Goal: Task Accomplishment & Management: Manage account settings

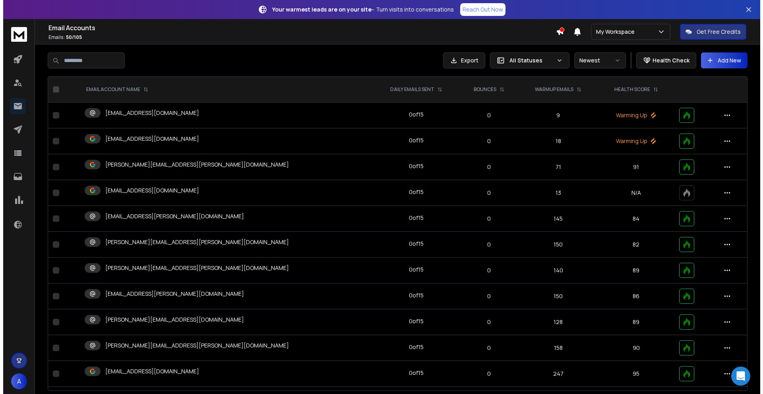
scroll to position [5, 0]
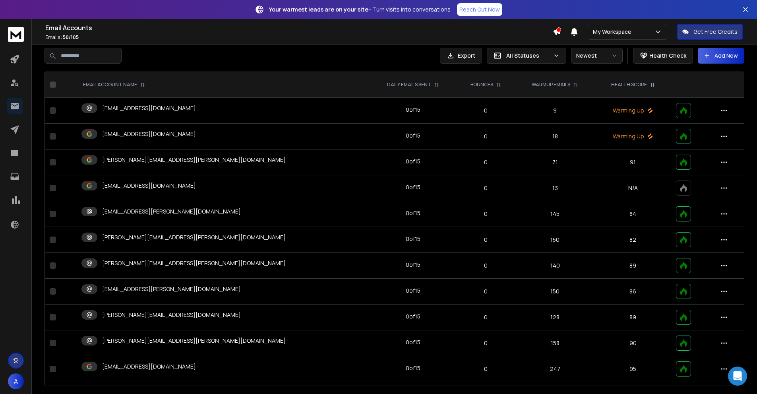
click at [147, 102] on td "[EMAIL_ADDRESS][DOMAIN_NAME]" at bounding box center [223, 111] width 292 height 26
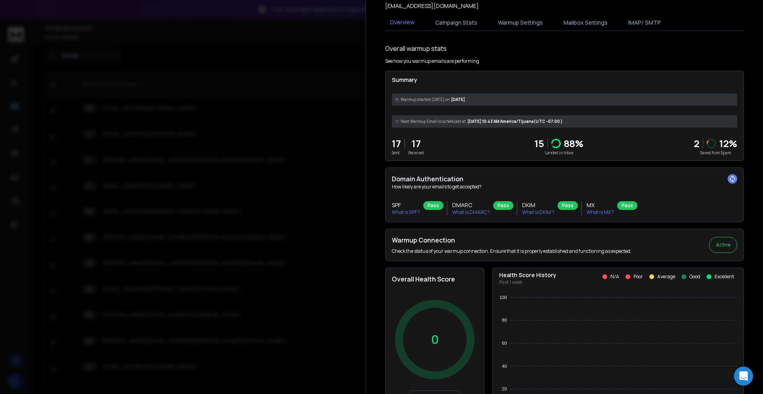
scroll to position [0, 0]
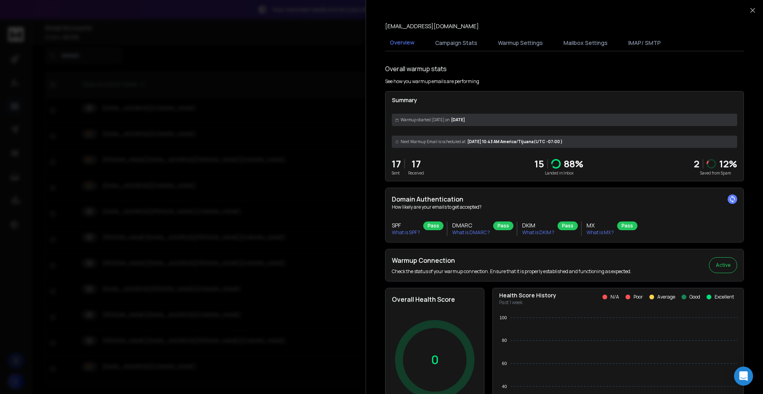
click at [202, 241] on div at bounding box center [381, 197] width 763 height 394
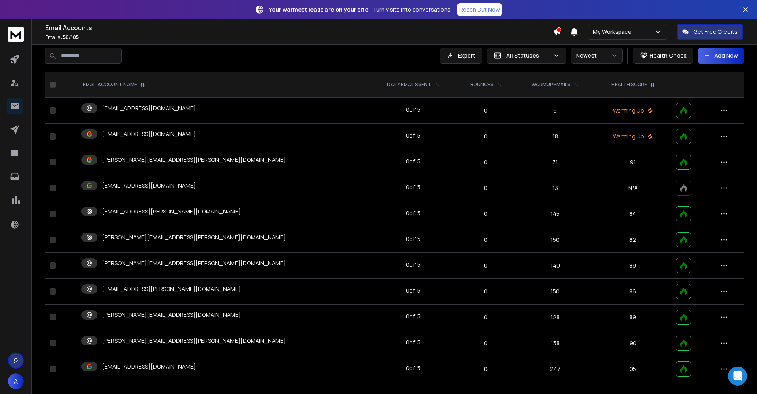
click at [127, 136] on p "[EMAIL_ADDRESS][DOMAIN_NAME]" at bounding box center [149, 134] width 94 height 8
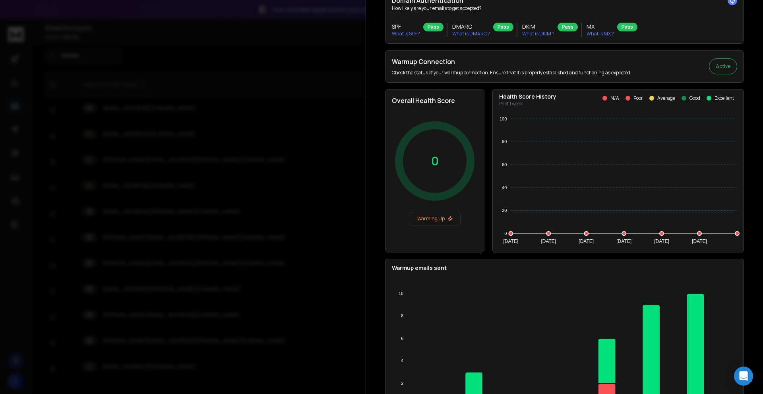
scroll to position [259, 0]
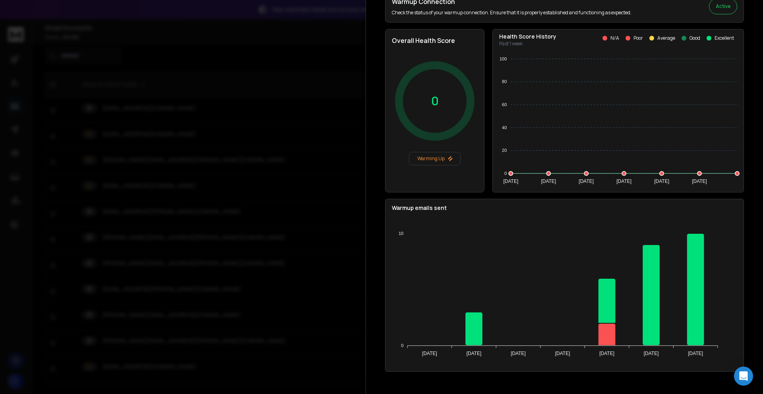
click at [273, 312] on div at bounding box center [381, 197] width 763 height 394
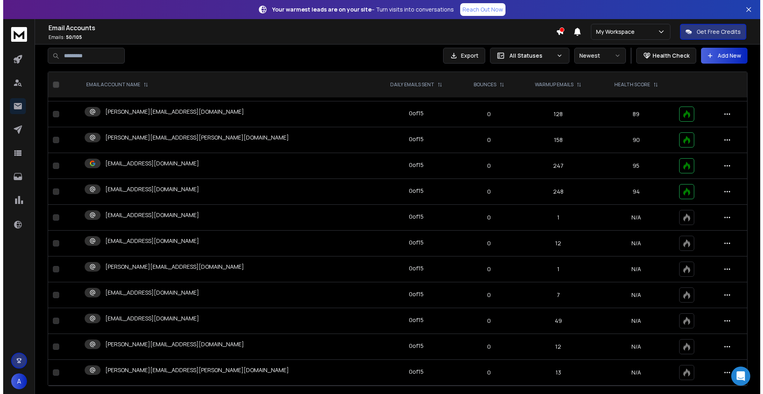
scroll to position [238, 0]
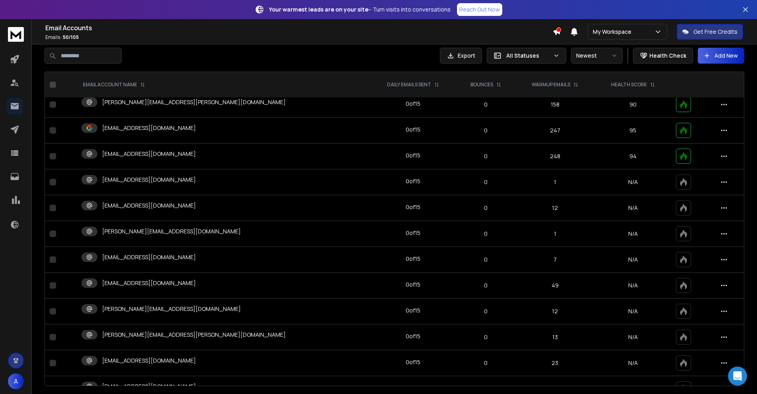
click at [130, 156] on p "[EMAIL_ADDRESS][DOMAIN_NAME]" at bounding box center [149, 154] width 94 height 8
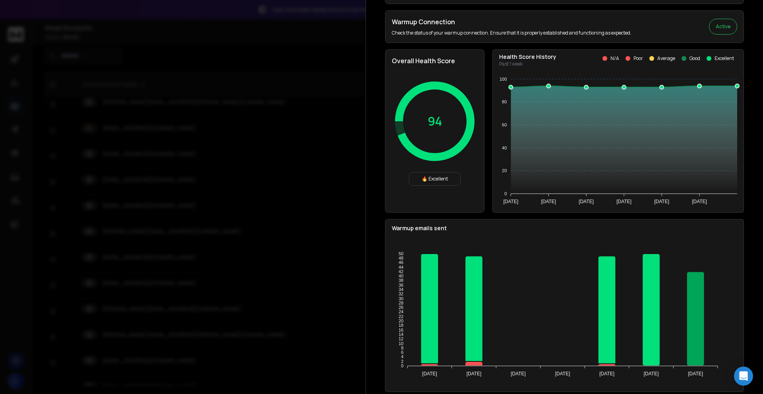
drag, startPoint x: 654, startPoint y: 252, endPoint x: 690, endPoint y: 313, distance: 70.0
click at [690, 313] on icon at bounding box center [695, 318] width 17 height 93
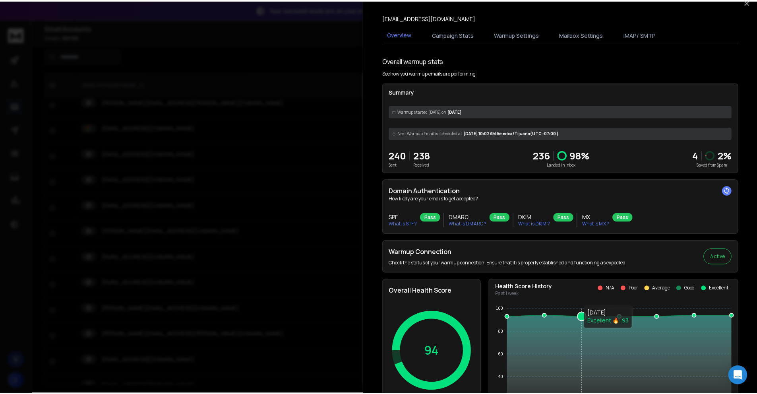
scroll to position [0, 0]
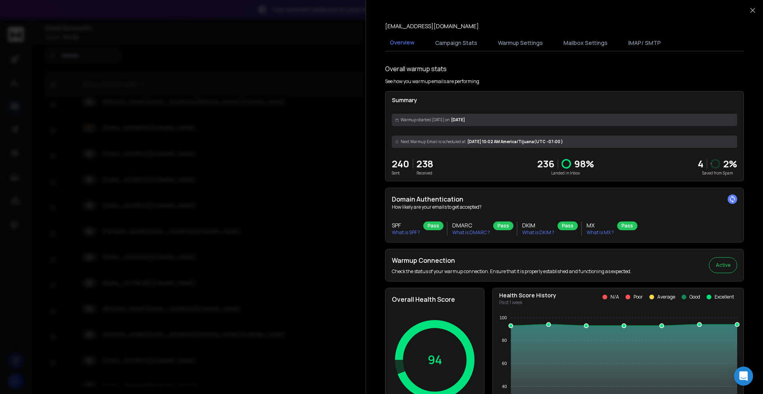
click at [12, 327] on div at bounding box center [381, 197] width 763 height 394
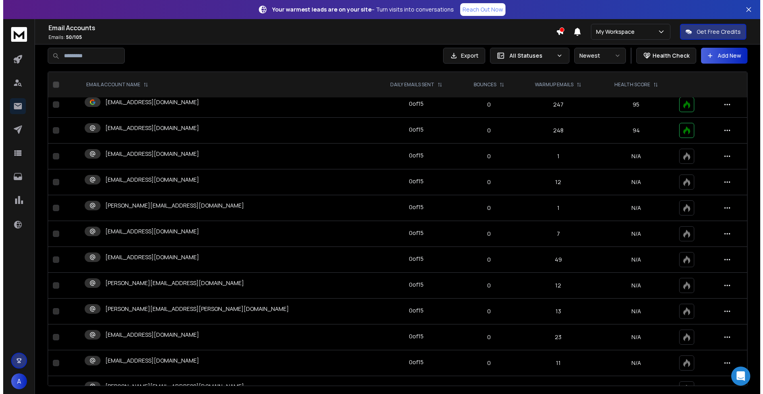
scroll to position [199, 0]
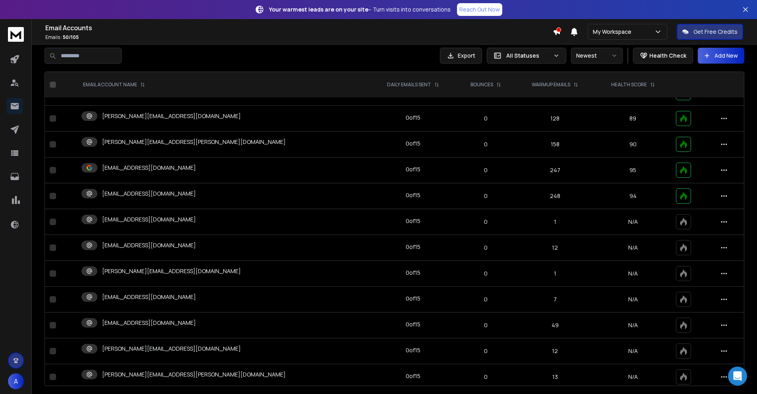
click at [136, 193] on p "[EMAIL_ADDRESS][DOMAIN_NAME]" at bounding box center [149, 194] width 94 height 8
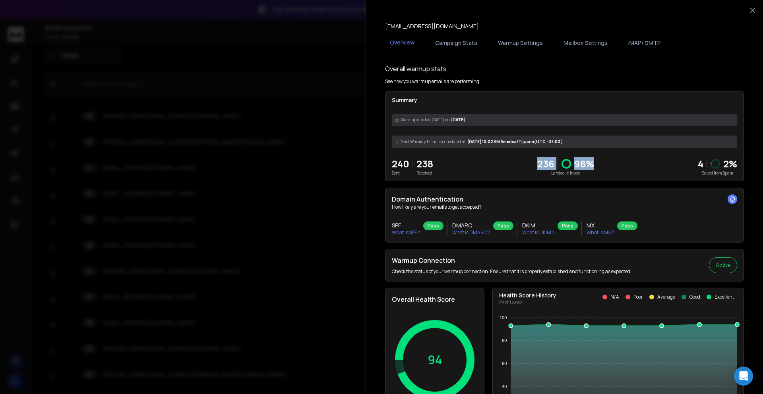
drag, startPoint x: 619, startPoint y: 166, endPoint x: 536, endPoint y: 166, distance: 83.0
click at [536, 166] on div "240 Sent 238 Received 236 98 % Landed in Inbox 4 2 % Saved from Spam" at bounding box center [564, 166] width 345 height 19
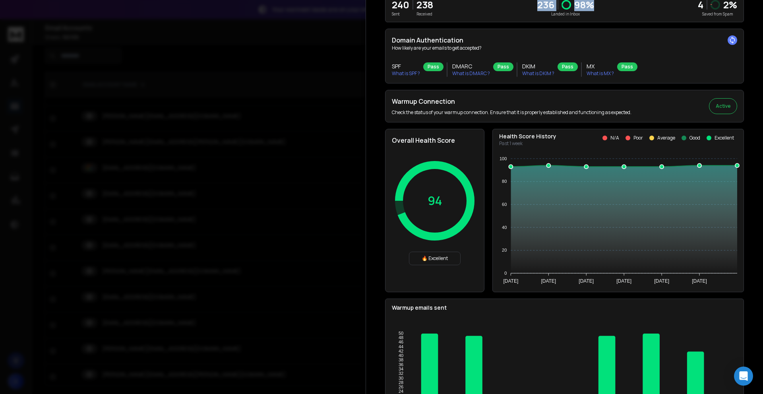
scroll to position [259, 0]
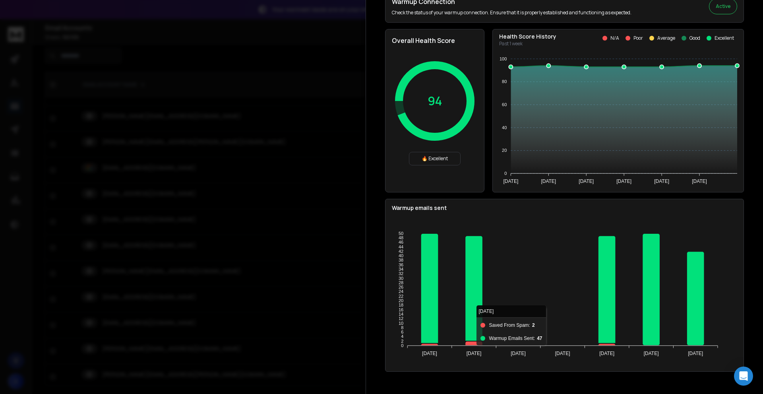
click at [248, 261] on div at bounding box center [381, 197] width 763 height 394
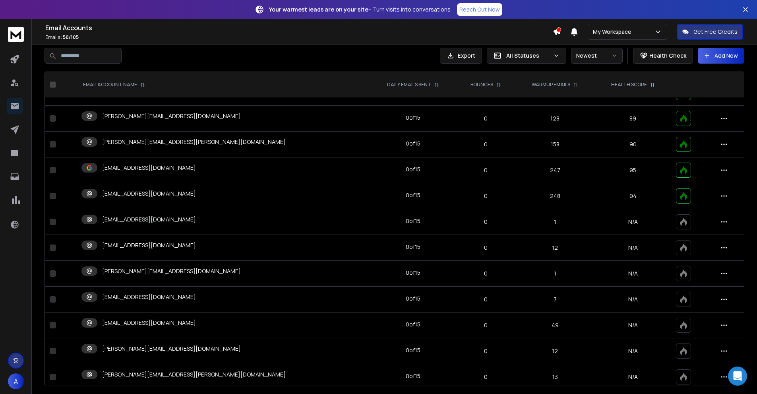
click at [121, 116] on p "[PERSON_NAME][EMAIL_ADDRESS][DOMAIN_NAME]" at bounding box center [171, 116] width 139 height 8
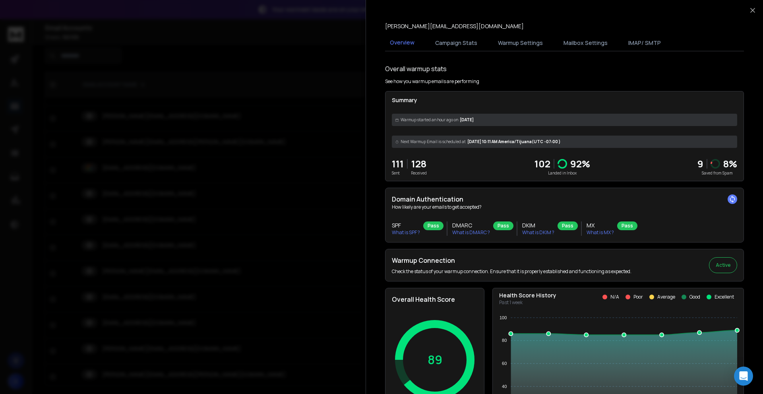
drag, startPoint x: 598, startPoint y: 37, endPoint x: 610, endPoint y: 53, distance: 20.1
click at [597, 37] on button "Mailbox Settings" at bounding box center [586, 42] width 54 height 17
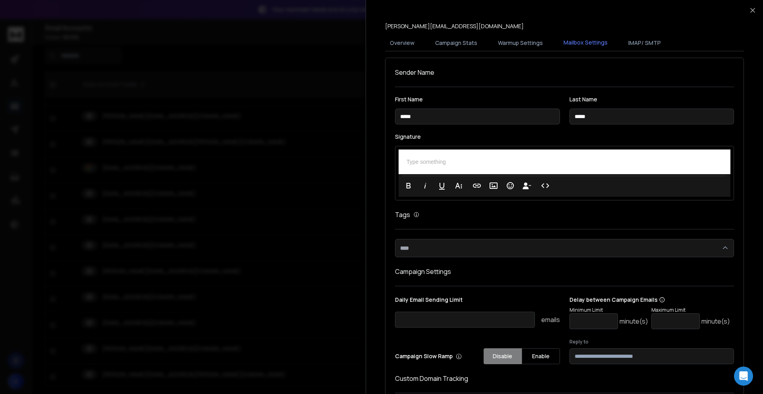
scroll to position [82, 0]
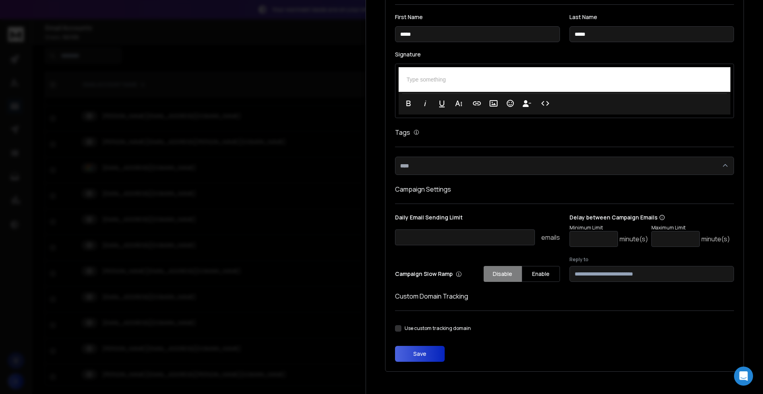
click at [492, 236] on input "**" at bounding box center [465, 237] width 140 height 16
click at [550, 273] on button "Enable" at bounding box center [541, 274] width 38 height 16
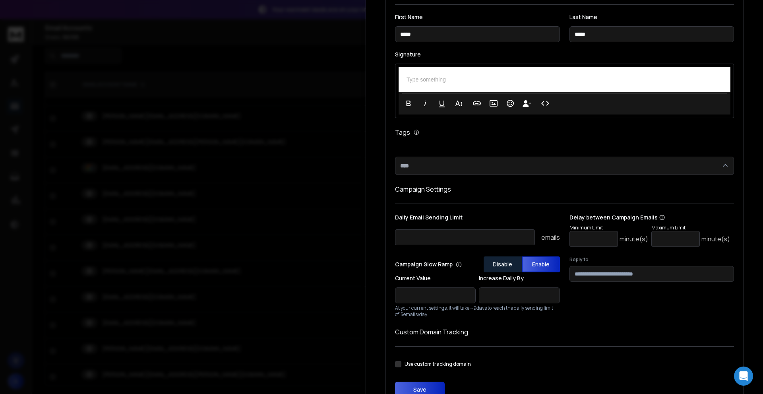
click at [507, 268] on button "Disable" at bounding box center [503, 264] width 38 height 16
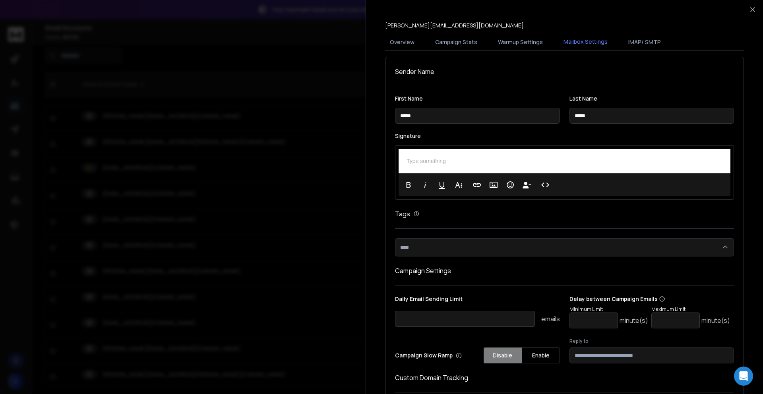
scroll to position [0, 0]
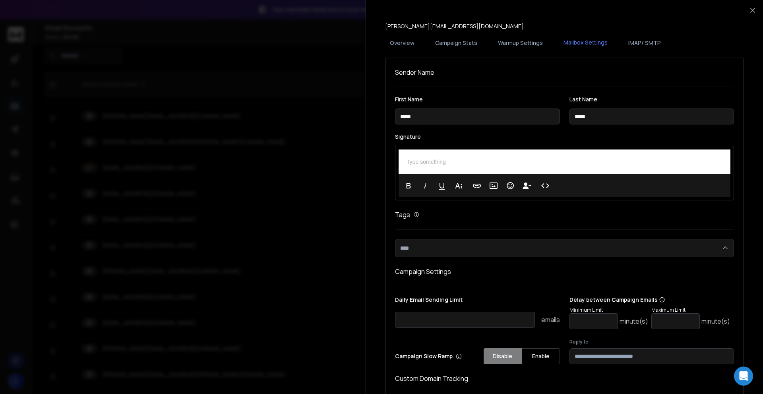
click at [521, 43] on button "Warmup Settings" at bounding box center [520, 42] width 54 height 17
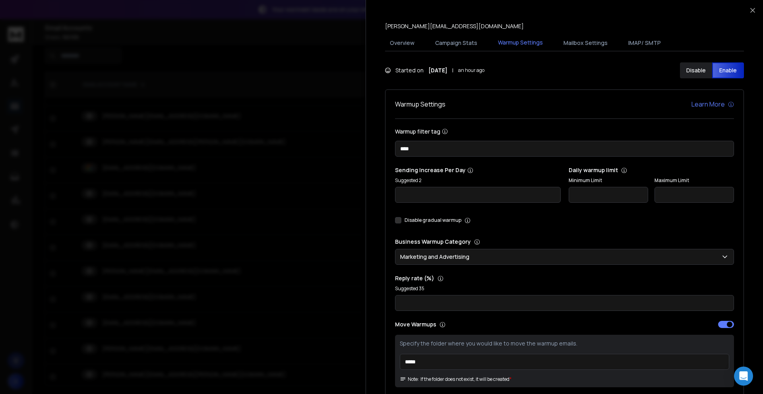
click at [611, 195] on input "**" at bounding box center [608, 195] width 79 height 16
click at [683, 198] on input "**" at bounding box center [693, 195] width 79 height 16
type input "**"
click at [600, 220] on div "Disable gradual warmup" at bounding box center [564, 220] width 339 height 16
click at [749, 10] on icon "button" at bounding box center [753, 10] width 8 height 8
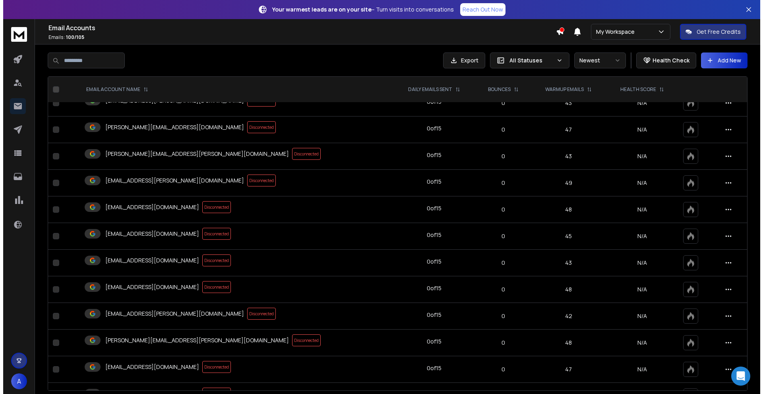
scroll to position [2174, 0]
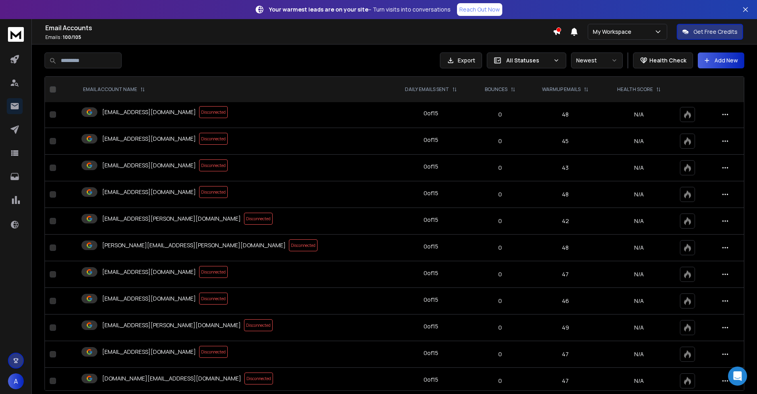
click at [173, 263] on td "[EMAIL_ADDRESS][DOMAIN_NAME] Disconnected" at bounding box center [233, 274] width 313 height 27
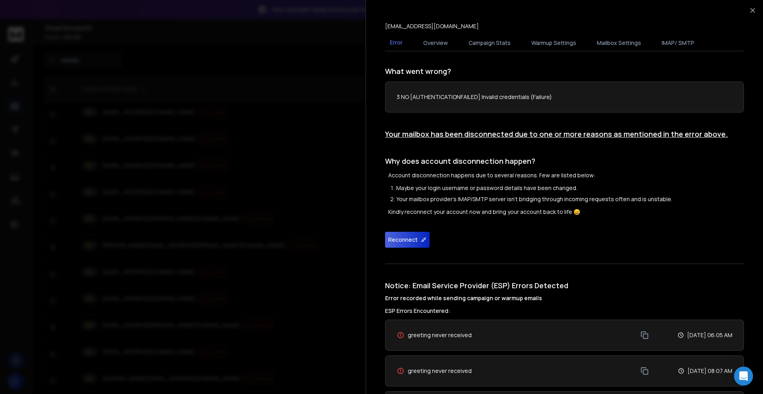
click at [567, 44] on button "Warmup Settings" at bounding box center [553, 42] width 54 height 17
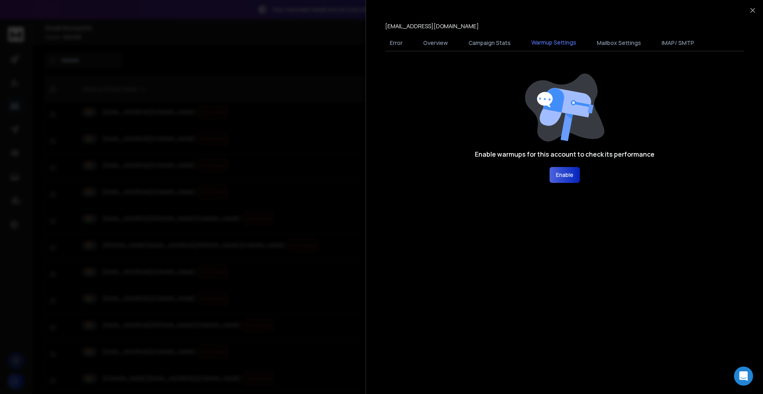
drag, startPoint x: 625, startPoint y: 37, endPoint x: 631, endPoint y: 50, distance: 13.5
click at [625, 37] on button "Mailbox Settings" at bounding box center [619, 42] width 54 height 17
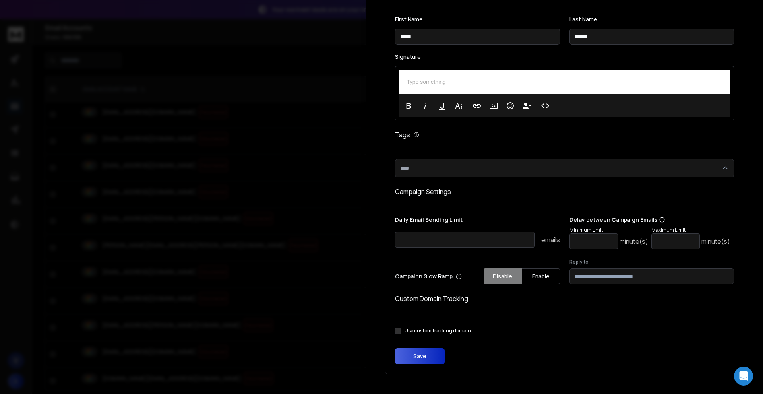
scroll to position [82, 0]
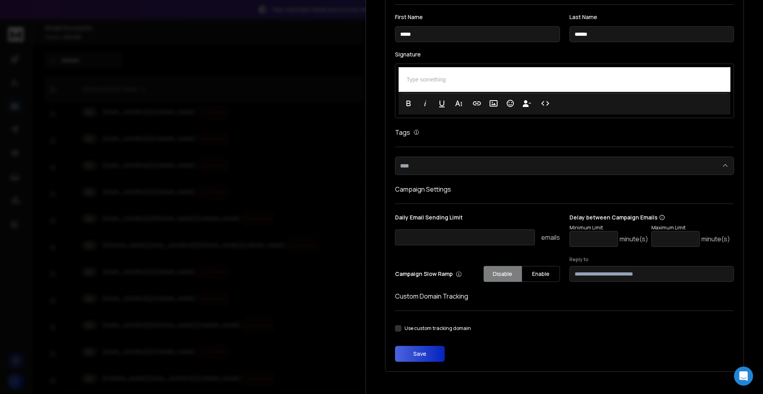
click at [292, 264] on div at bounding box center [381, 197] width 763 height 394
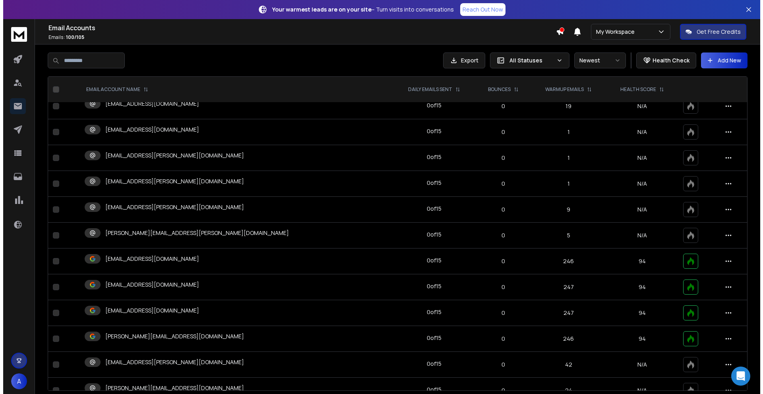
scroll to position [824, 0]
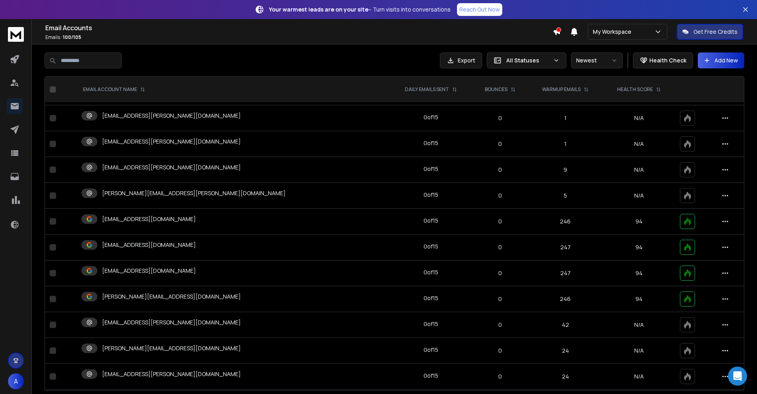
click at [614, 246] on td "94" at bounding box center [639, 247] width 72 height 26
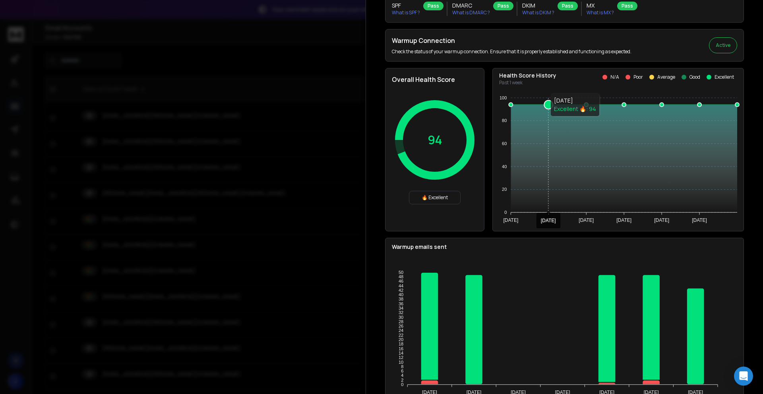
scroll to position [259, 0]
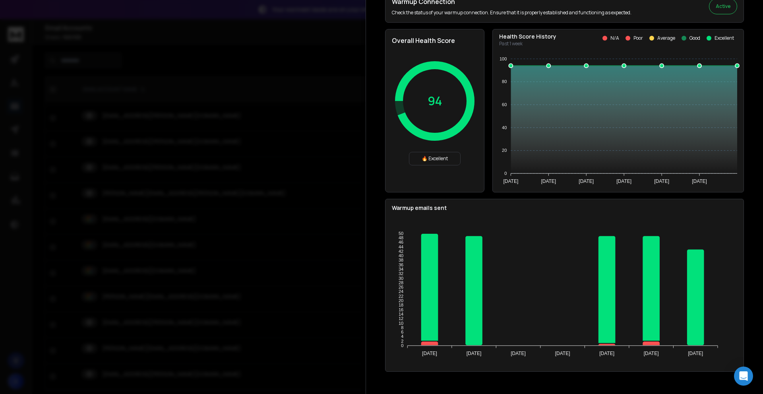
click at [292, 244] on div at bounding box center [381, 197] width 763 height 394
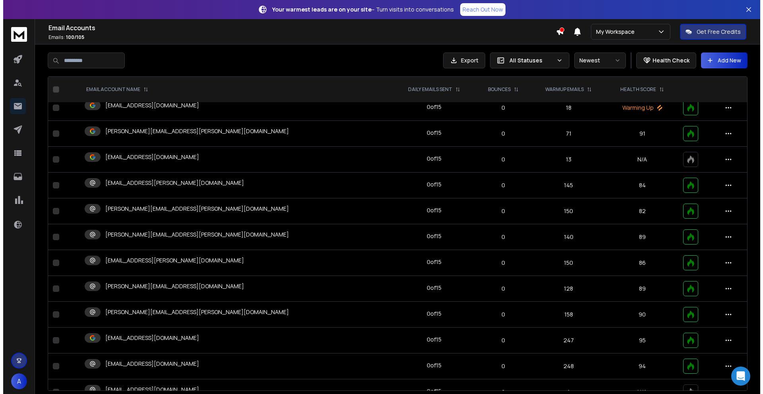
scroll to position [79, 0]
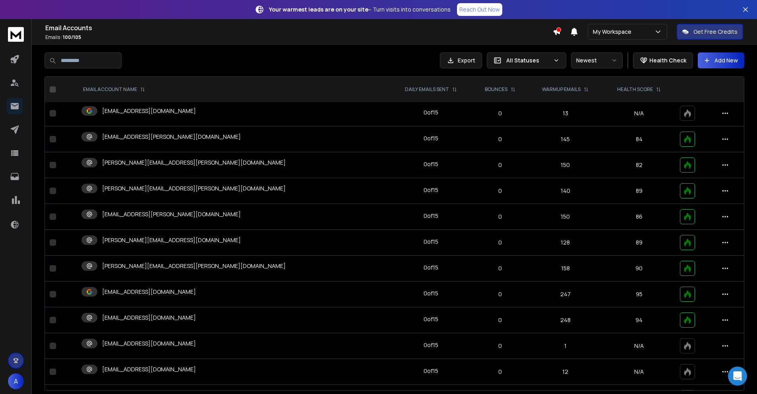
click at [167, 238] on p "[PERSON_NAME][EMAIL_ADDRESS][DOMAIN_NAME]" at bounding box center [171, 240] width 139 height 8
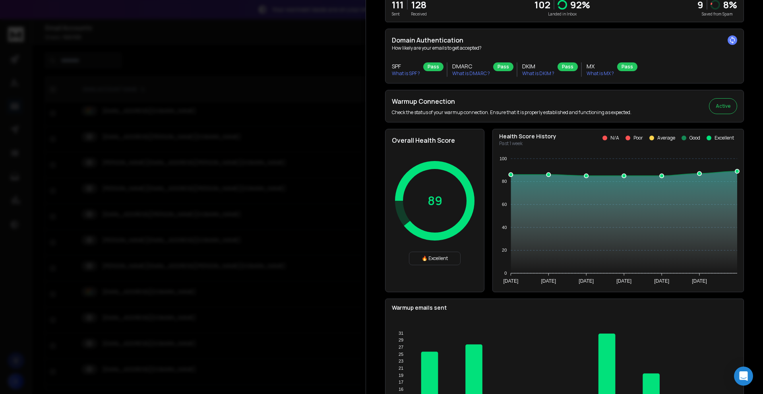
scroll to position [259, 0]
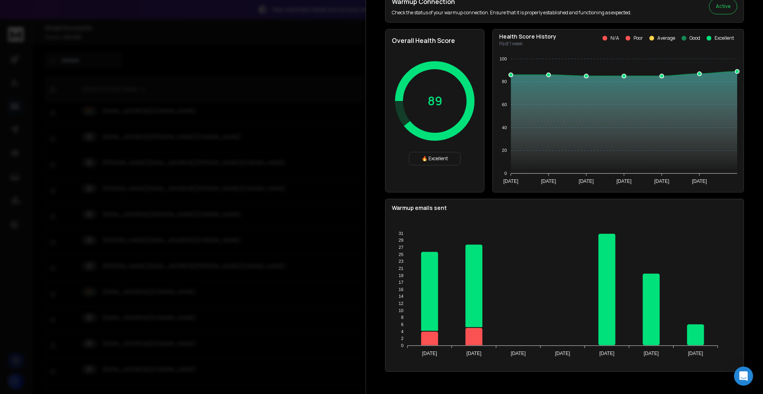
click at [243, 265] on div at bounding box center [381, 197] width 763 height 394
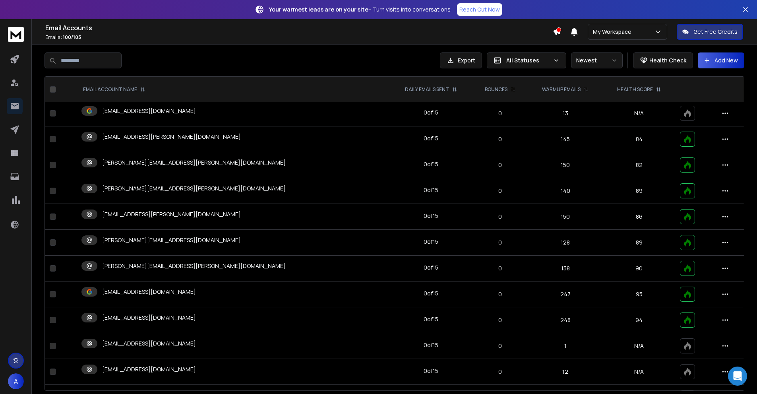
click at [159, 265] on p "[PERSON_NAME][EMAIL_ADDRESS][PERSON_NAME][DOMAIN_NAME]" at bounding box center [194, 266] width 184 height 8
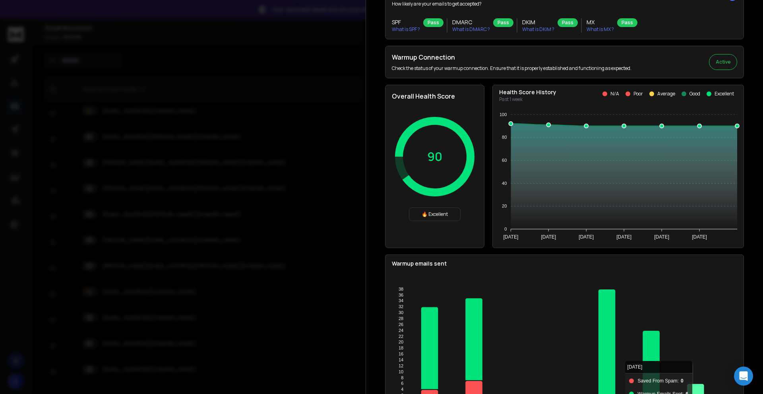
scroll to position [259, 0]
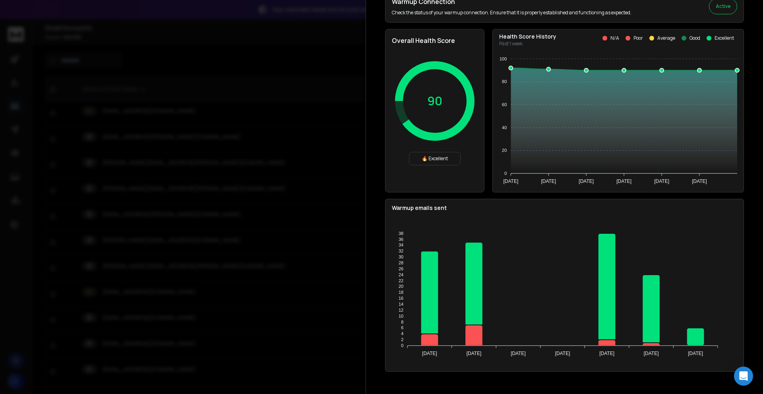
click at [159, 263] on div at bounding box center [381, 197] width 763 height 394
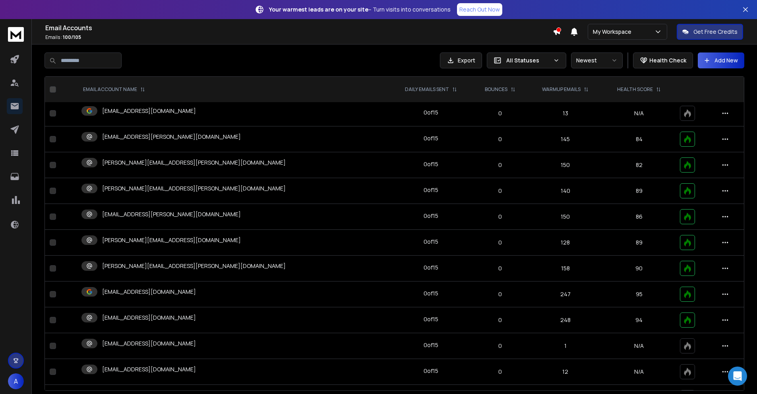
click at [141, 240] on p "[PERSON_NAME][EMAIL_ADDRESS][DOMAIN_NAME]" at bounding box center [171, 240] width 139 height 8
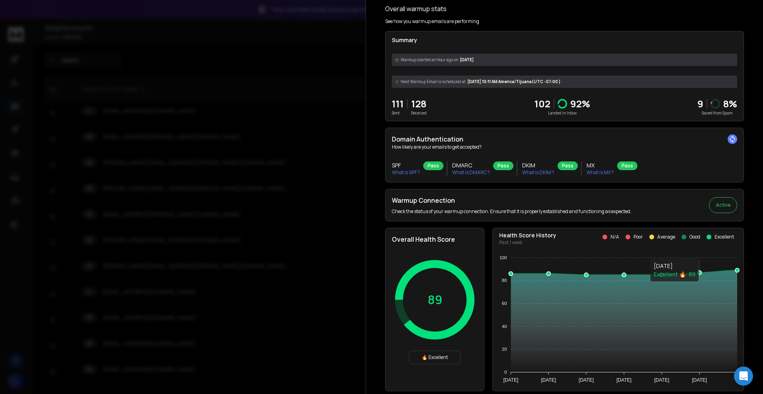
scroll to position [259, 0]
